Goal: Communication & Community: Answer question/provide support

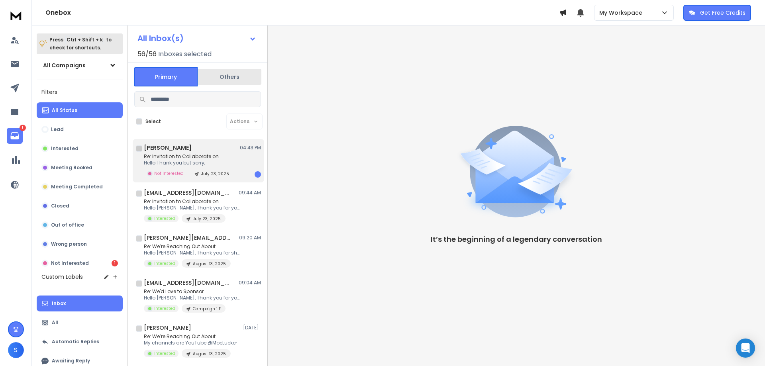
click at [167, 153] on div "Mahmoud Al Jabaly 04:43 PM Re: Invitation to Collaborate on Hello Thank you but…" at bounding box center [202, 161] width 117 height 34
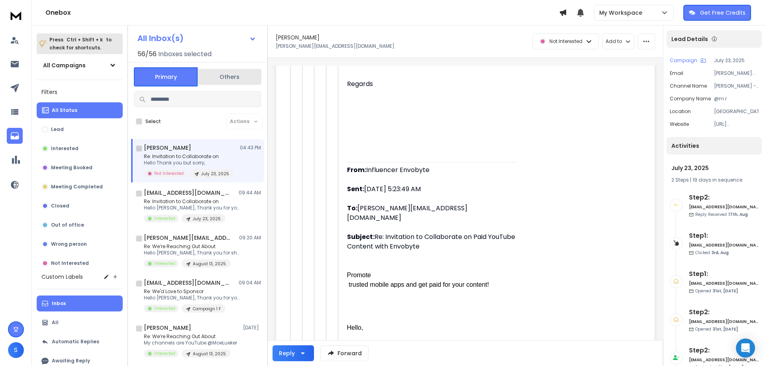
scroll to position [3605, 0]
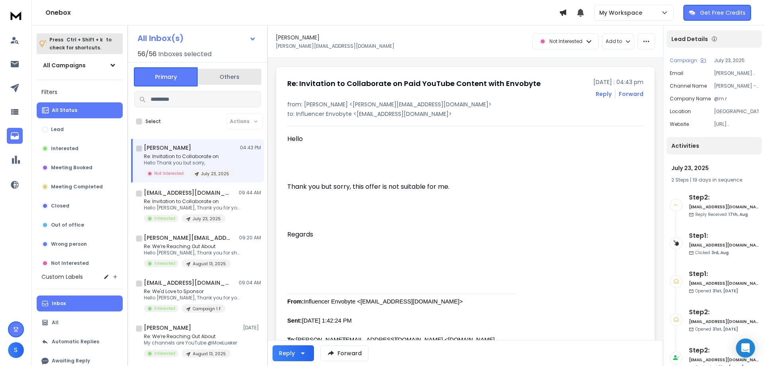
scroll to position [18, 0]
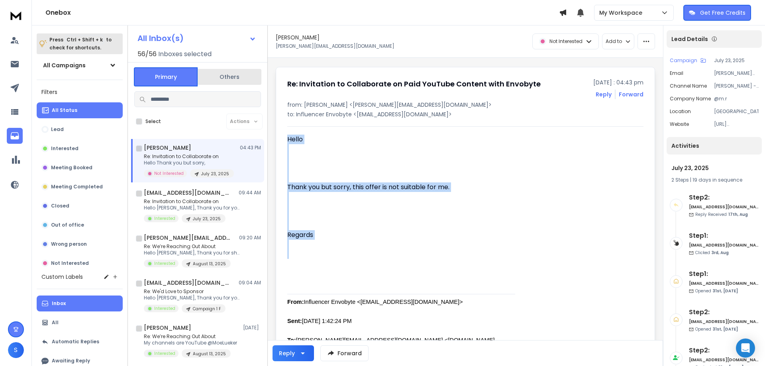
drag, startPoint x: 285, startPoint y: 131, endPoint x: 448, endPoint y: 250, distance: 201.7
click at [422, 142] on div "Hello" at bounding box center [403, 140] width 233 height 10
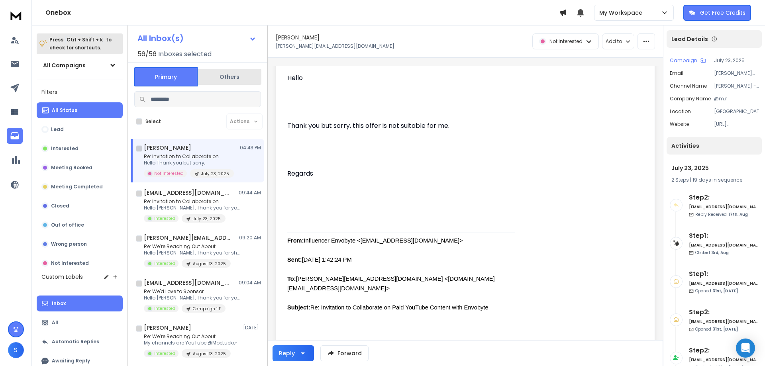
scroll to position [0, 0]
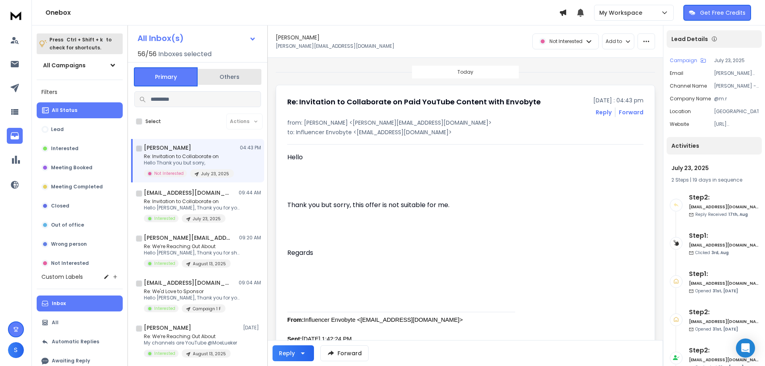
drag, startPoint x: 286, startPoint y: 155, endPoint x: 326, endPoint y: 252, distance: 104.3
copy div "Hello Thank you but sorry, this offer is not suitable for me. Regards"
click at [284, 351] on div "Reply" at bounding box center [287, 354] width 16 height 8
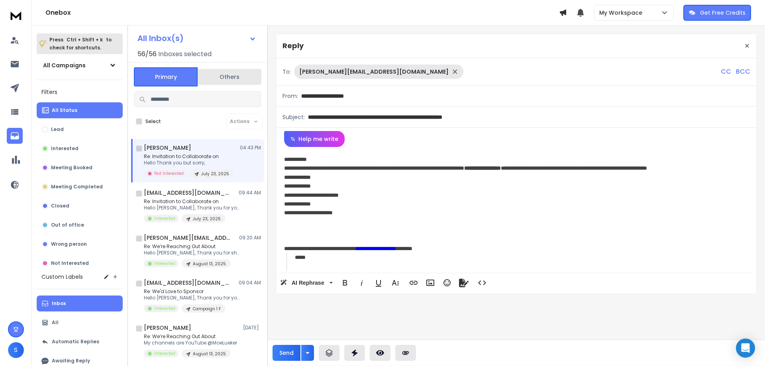
click at [324, 161] on p "**********" at bounding box center [512, 159] width 456 height 9
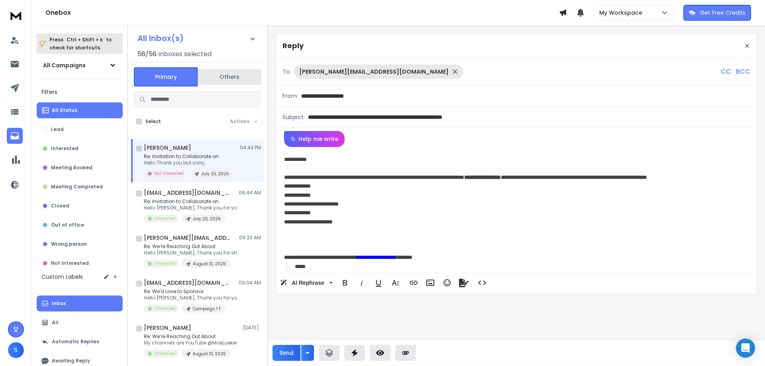
click at [736, 176] on p "**********" at bounding box center [512, 177] width 456 height 9
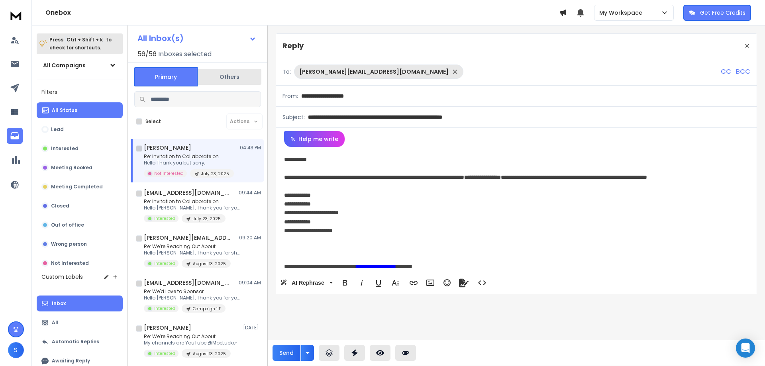
click at [287, 353] on button "Send" at bounding box center [287, 353] width 28 height 16
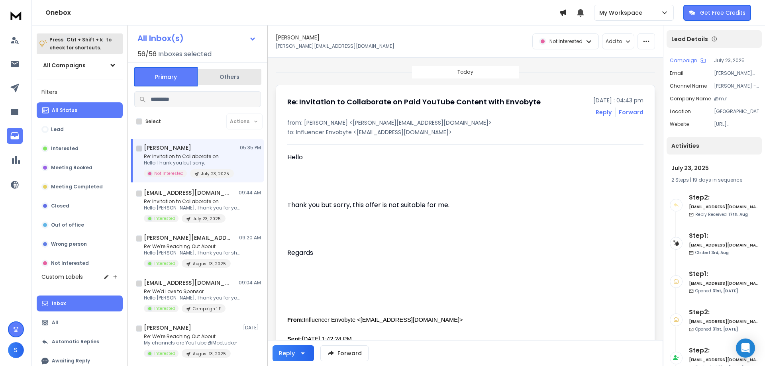
drag, startPoint x: 286, startPoint y: 152, endPoint x: 319, endPoint y: 254, distance: 107.3
click at [343, 209] on div "Thank you but sorry, this offer is not suitable for me." at bounding box center [403, 205] width 233 height 10
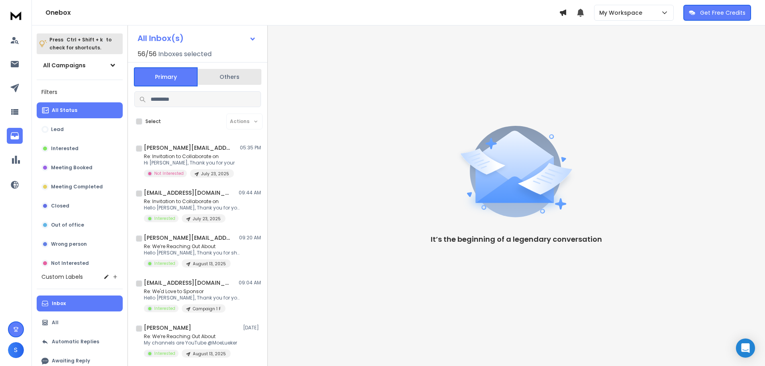
click at [339, 59] on div "It’s the beginning of a legendary conversation" at bounding box center [516, 181] width 497 height 311
click at [325, 36] on div "It’s the beginning of a legendary conversation" at bounding box center [516, 181] width 497 height 311
click at [322, 41] on div "It’s the beginning of a legendary conversation" at bounding box center [516, 181] width 497 height 311
